Goal: Navigation & Orientation: Find specific page/section

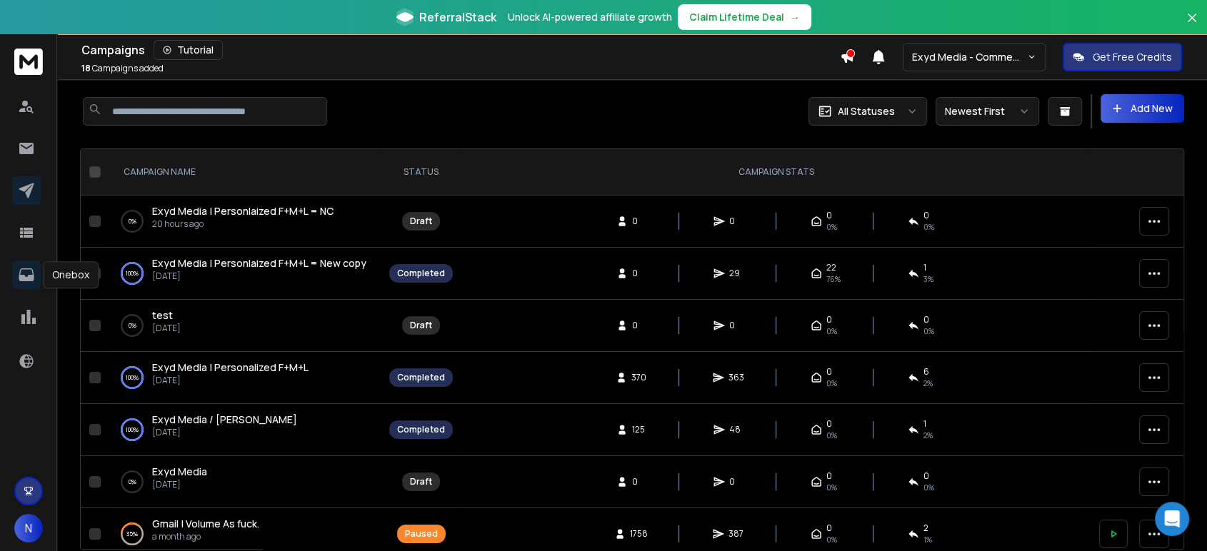
click at [36, 284] on link at bounding box center [26, 275] width 29 height 29
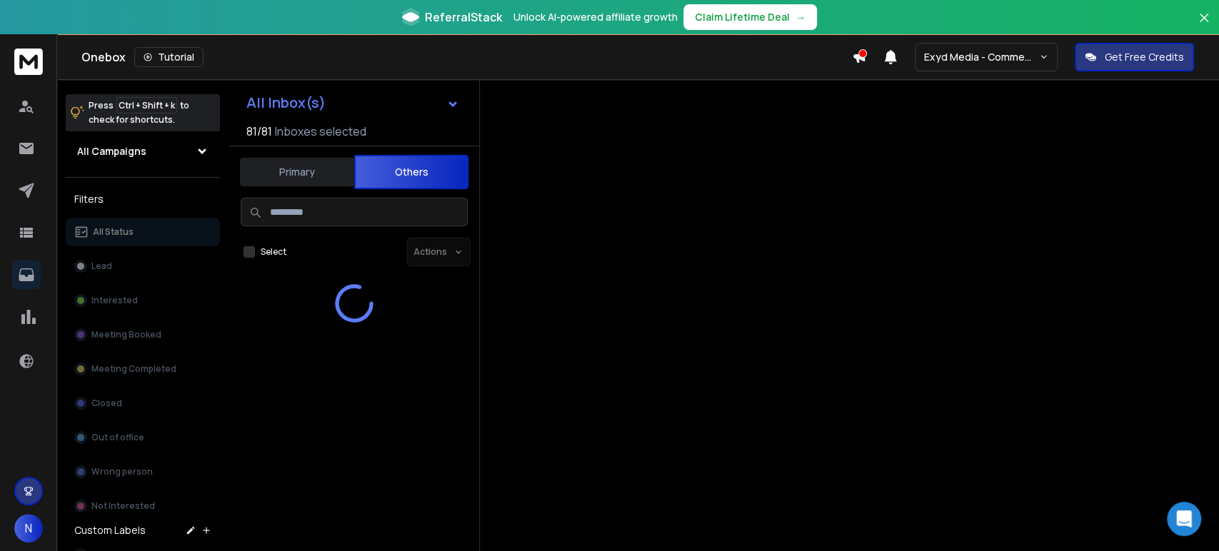
click at [379, 176] on button "Others" at bounding box center [411, 172] width 114 height 34
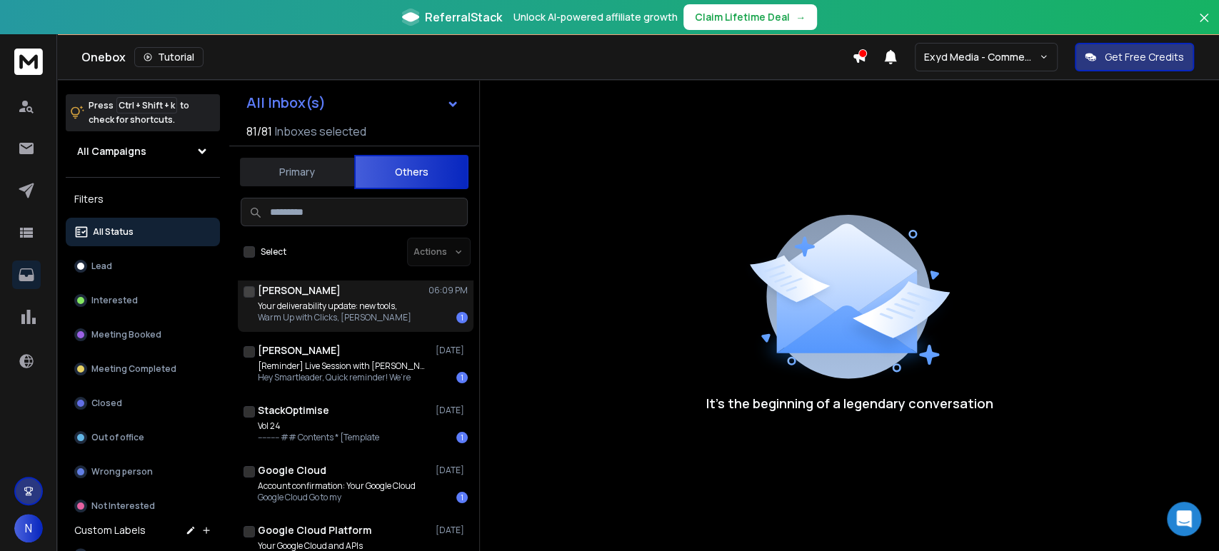
scroll to position [69, 0]
click at [365, 319] on p "Warm Up with Clicks, [PERSON_NAME]" at bounding box center [335, 316] width 154 height 11
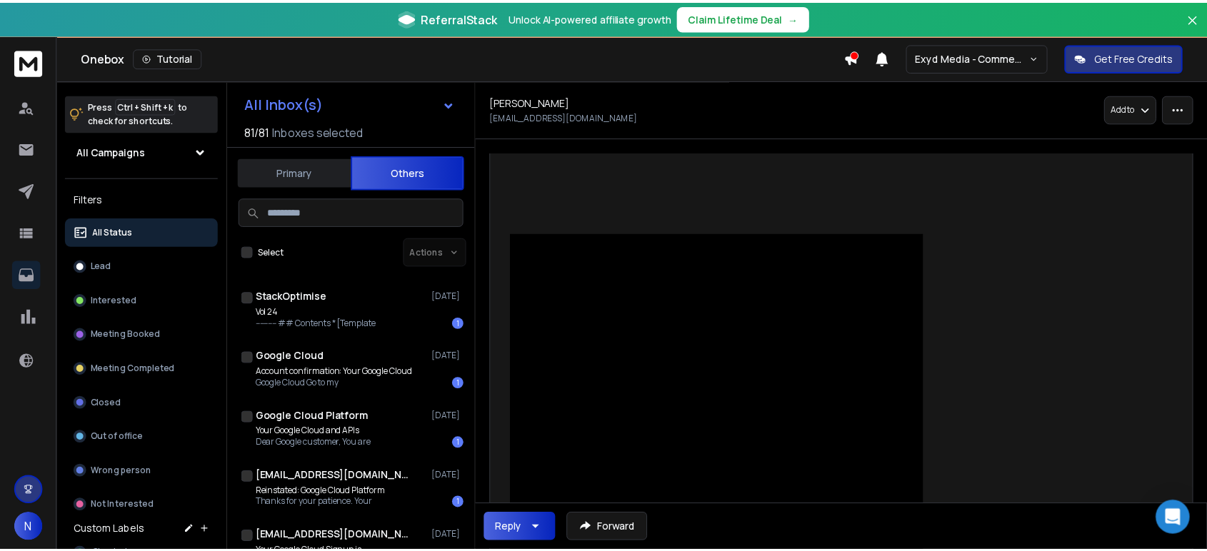
scroll to position [0, 0]
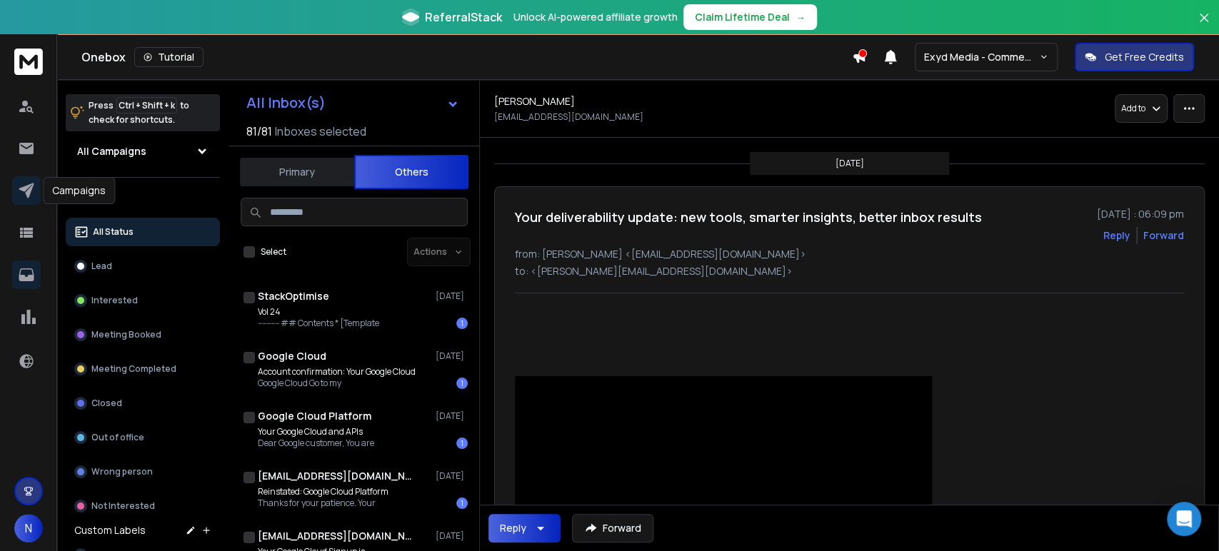
click at [19, 182] on icon at bounding box center [26, 190] width 17 height 17
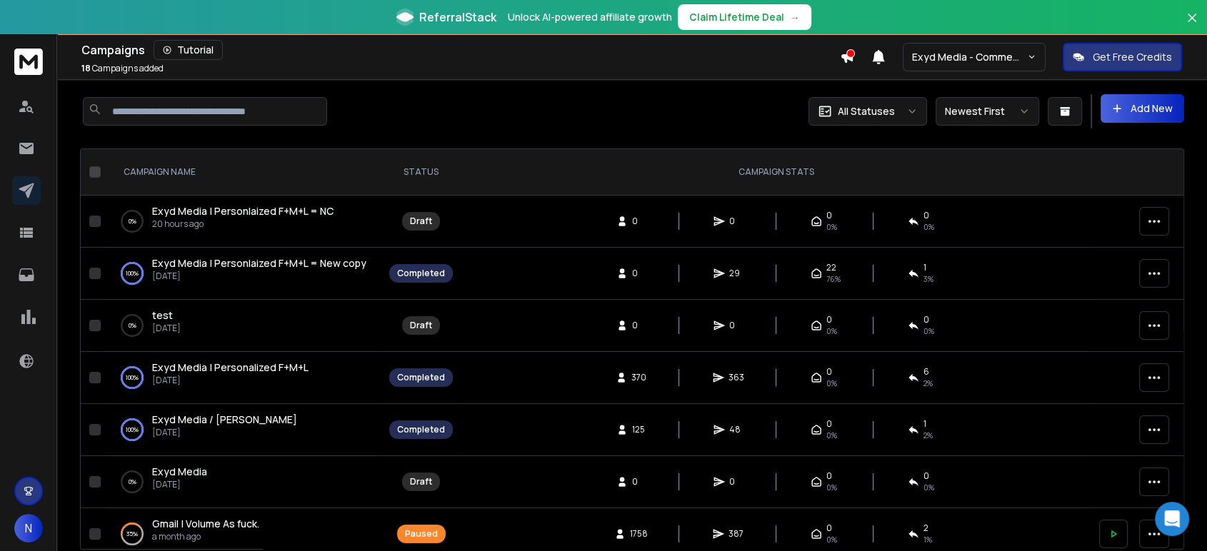
click at [479, 141] on div "Campaigns 18 Campaigns Added All Statuses Newest First Add New CAMPAIGN NAME ST…" at bounding box center [632, 369] width 1104 height 551
